Goal: Transaction & Acquisition: Subscribe to service/newsletter

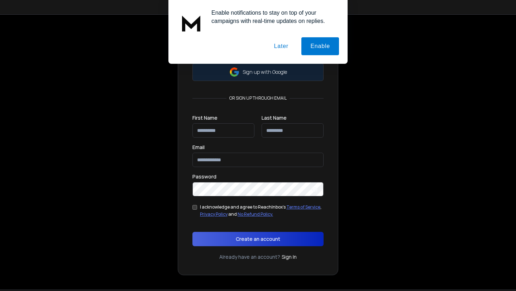
click at [295, 76] on button "Sign up with Google" at bounding box center [258, 72] width 131 height 18
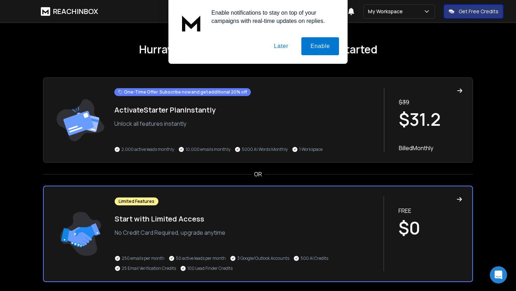
click at [389, 226] on div "FREE $0" at bounding box center [423, 234] width 79 height 75
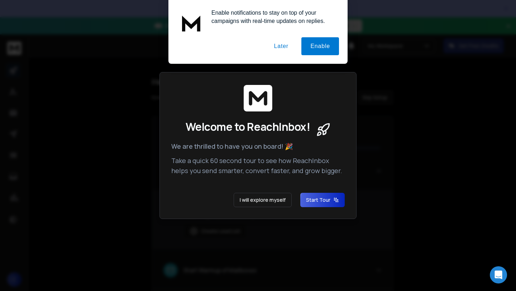
click at [286, 46] on button "Later" at bounding box center [281, 46] width 32 height 18
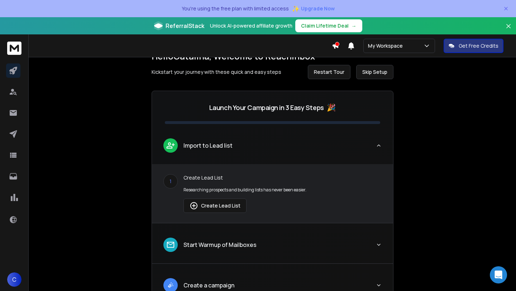
scroll to position [40, 0]
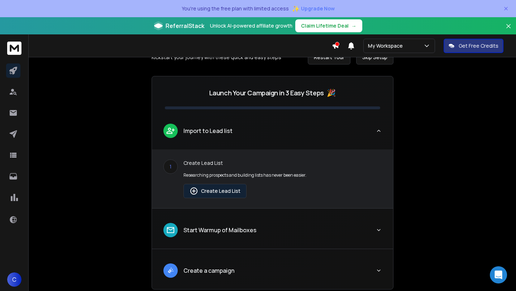
click at [226, 192] on button "Create Lead List" at bounding box center [215, 191] width 63 height 14
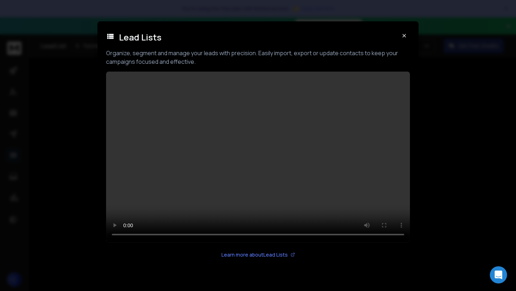
click at [334, 117] on video at bounding box center [258, 157] width 304 height 171
click at [331, 139] on video at bounding box center [258, 157] width 304 height 171
click at [402, 36] on icon at bounding box center [405, 36] width 6 height 6
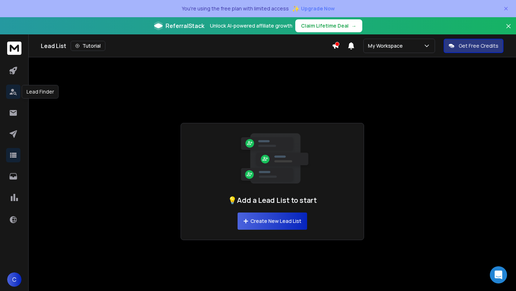
click at [16, 96] on link at bounding box center [13, 92] width 14 height 14
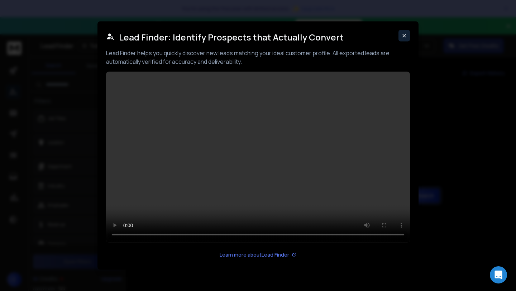
click at [404, 35] on icon at bounding box center [404, 35] width 3 height 3
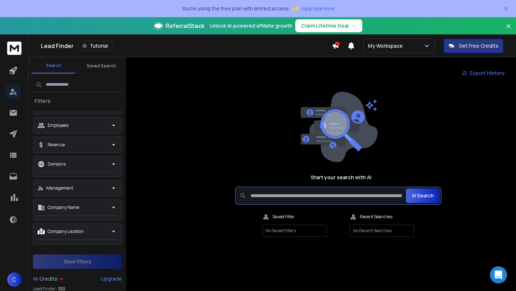
scroll to position [5, 0]
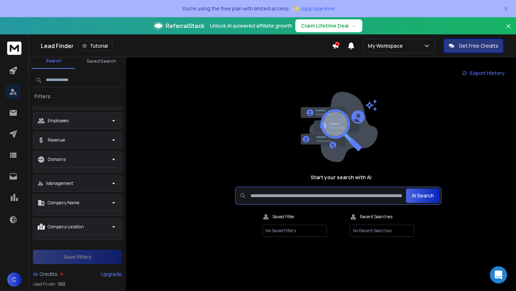
click at [289, 190] on textarea at bounding box center [326, 196] width 151 height 14
type textarea "**********"
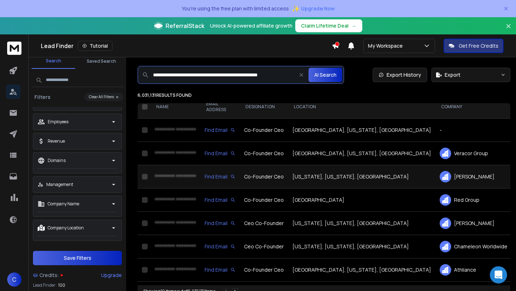
scroll to position [9, 0]
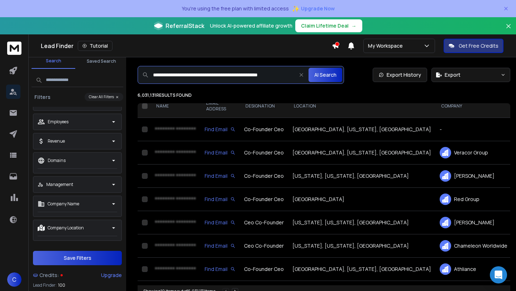
click at [472, 48] on p "Get Free Credits" at bounding box center [479, 45] width 40 height 7
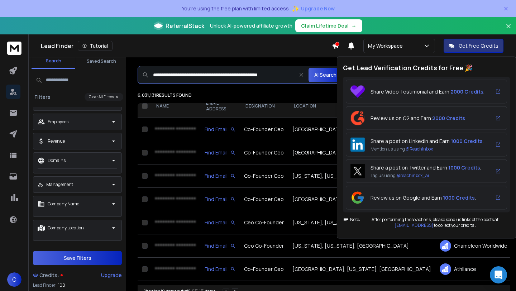
click at [472, 48] on p "Get Free Credits" at bounding box center [479, 45] width 40 height 7
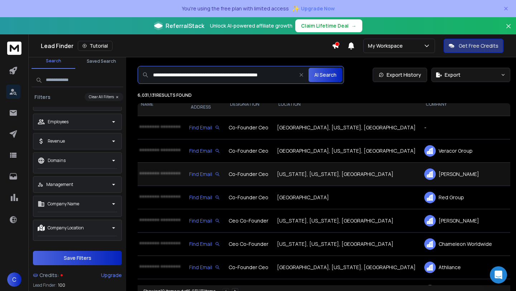
scroll to position [0, 15]
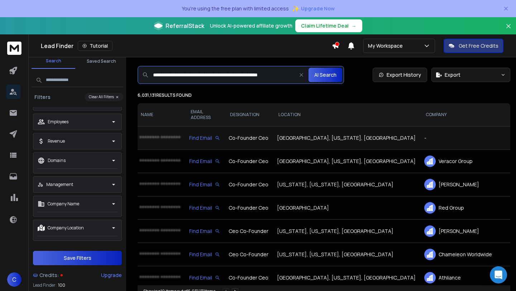
click at [165, 137] on span "******** ********" at bounding box center [160, 138] width 41 height 7
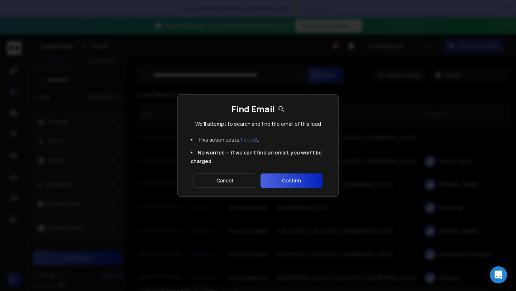
click at [277, 183] on button "Confirm" at bounding box center [292, 181] width 62 height 14
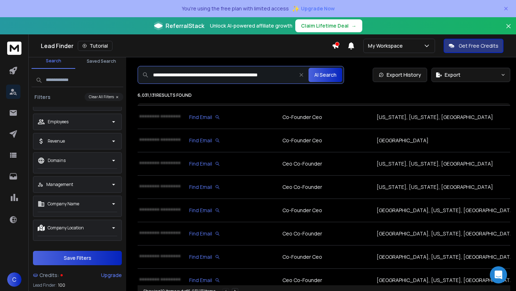
scroll to position [72, 15]
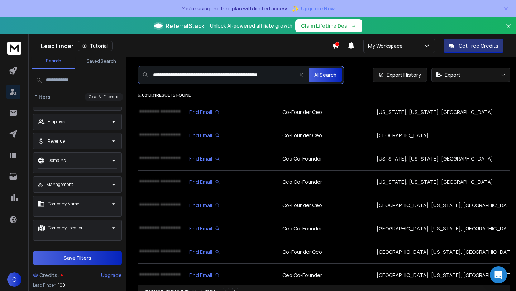
click at [238, 290] on icon at bounding box center [235, 292] width 6 height 6
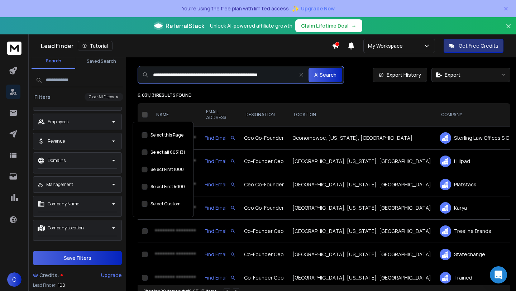
click at [146, 112] on button "Select this Page" at bounding box center [145, 115] width 6 height 6
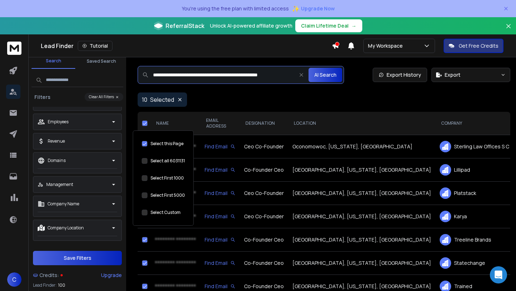
click at [164, 213] on label "Select Custom" at bounding box center [166, 213] width 30 height 6
click at [145, 212] on button "Select this Page" at bounding box center [145, 213] width 6 height 6
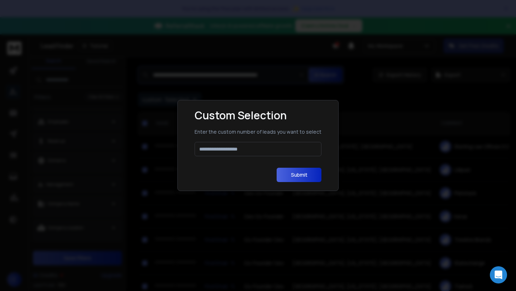
type input "*"
type input "**"
click at [310, 179] on button "Submit" at bounding box center [299, 175] width 45 height 14
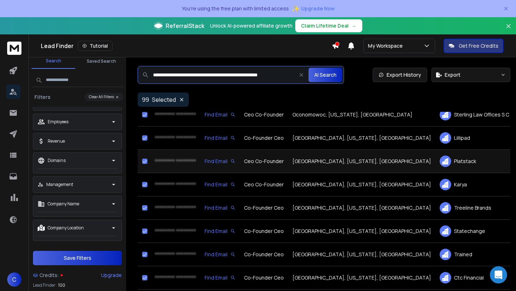
scroll to position [34, 0]
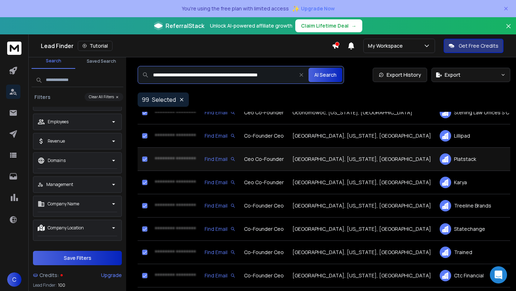
click at [182, 161] on span "******** ********" at bounding box center [175, 159] width 41 height 7
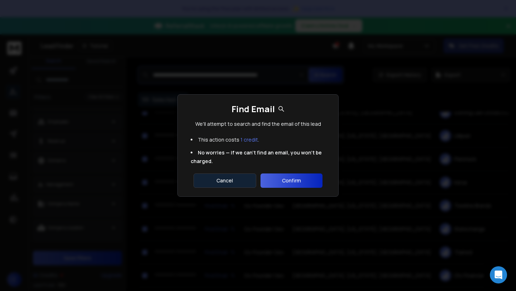
click at [249, 177] on button "Cancel" at bounding box center [225, 181] width 63 height 14
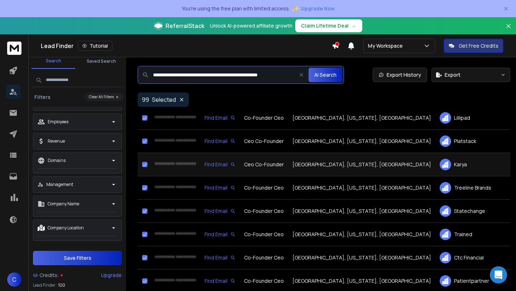
scroll to position [72, 0]
